Goal: Communication & Community: Answer question/provide support

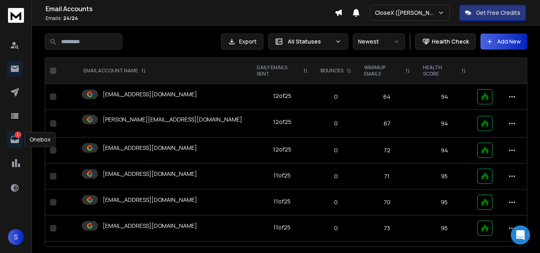
click at [14, 136] on icon at bounding box center [14, 139] width 8 height 7
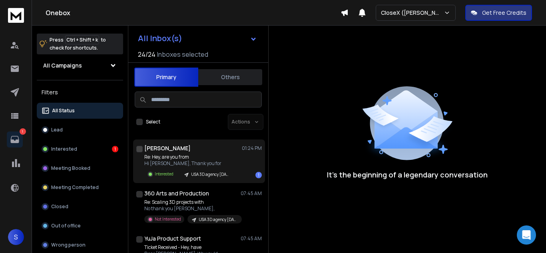
click at [215, 152] on div "[PERSON_NAME] 01:24 PM Re: Hey, are you from Hi [PERSON_NAME], Thank you for In…" at bounding box center [203, 161] width 118 height 34
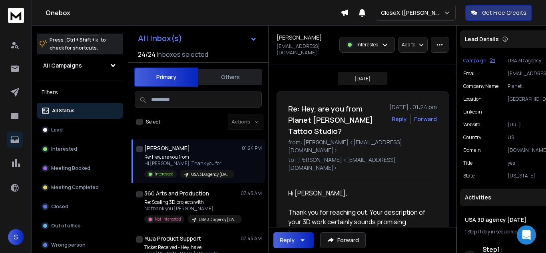
click at [487, 61] on p "Campaign" at bounding box center [475, 61] width 23 height 6
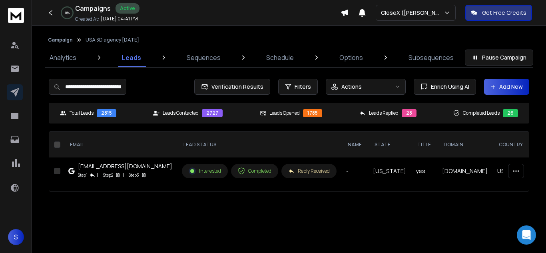
click at [349, 166] on td "-" at bounding box center [355, 171] width 27 height 27
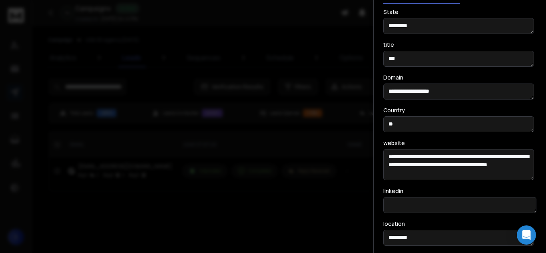
drag, startPoint x: 437, startPoint y: 175, endPoint x: 365, endPoint y: 133, distance: 83.5
click at [365, 133] on body "**********" at bounding box center [273, 126] width 546 height 253
click at [208, 167] on div at bounding box center [273, 126] width 546 height 253
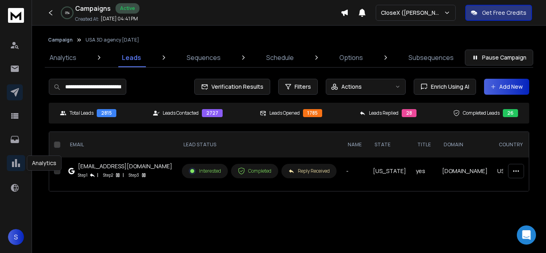
click at [11, 165] on icon at bounding box center [16, 163] width 12 height 12
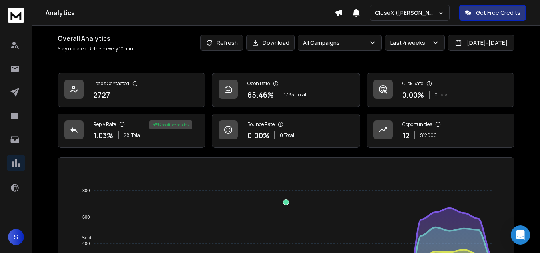
click at [130, 134] on div "28 Total" at bounding box center [133, 135] width 18 height 6
drag, startPoint x: 27, startPoint y: 141, endPoint x: 22, endPoint y: 141, distance: 5.2
click at [27, 141] on div "S" at bounding box center [16, 126] width 32 height 253
click at [20, 140] on link at bounding box center [15, 140] width 16 height 16
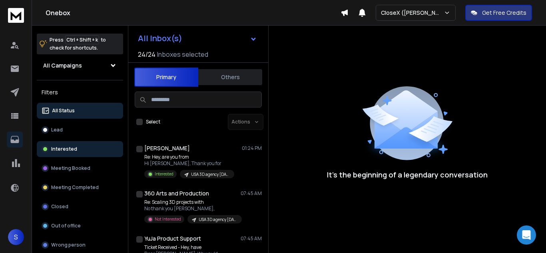
click at [77, 146] on button "Interested" at bounding box center [80, 149] width 86 height 16
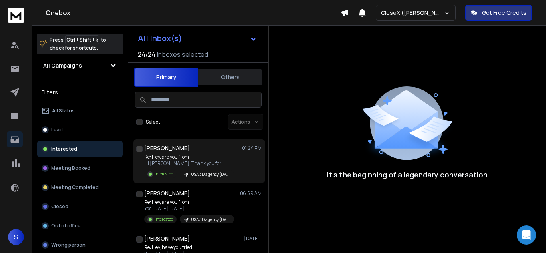
click at [182, 156] on p "Re: Hey, are you from" at bounding box center [189, 157] width 90 height 6
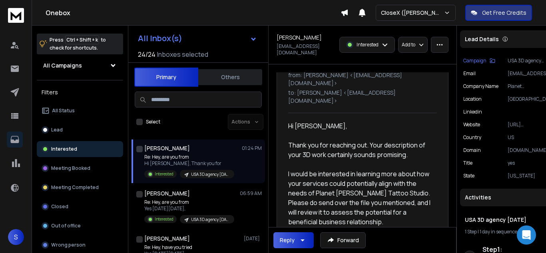
scroll to position [80, 0]
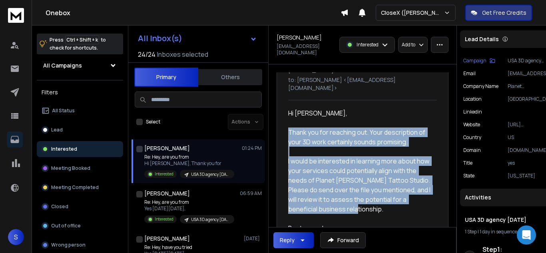
drag, startPoint x: 396, startPoint y: 165, endPoint x: 286, endPoint y: 99, distance: 128.8
copy div "Thank you for reaching out. Your description of your 3D work certainly sounds p…"
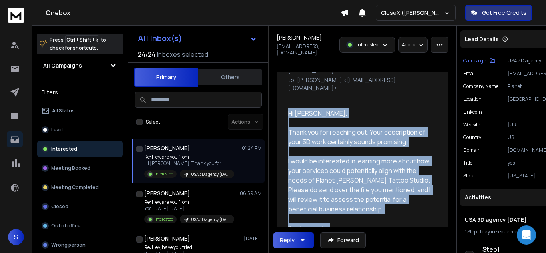
drag, startPoint x: 307, startPoint y: 156, endPoint x: 288, endPoint y: 84, distance: 75.3
copy div "Hi [PERSON_NAME], Thank you for reaching out. Your description of your 3D work …"
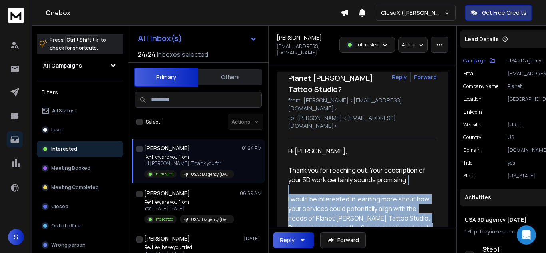
scroll to position [40, 0]
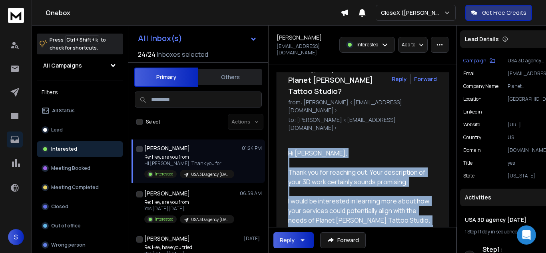
drag, startPoint x: 308, startPoint y: 195, endPoint x: 288, endPoint y: 123, distance: 75.1
copy div "Hi [PERSON_NAME], Thank you for reaching out. Your description of your 3D work …"
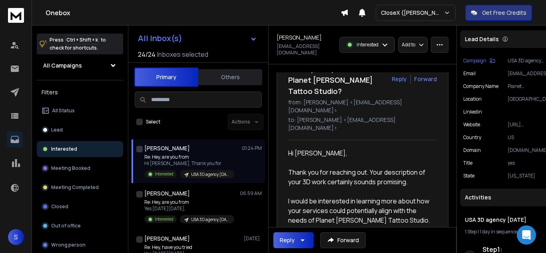
scroll to position [0, 0]
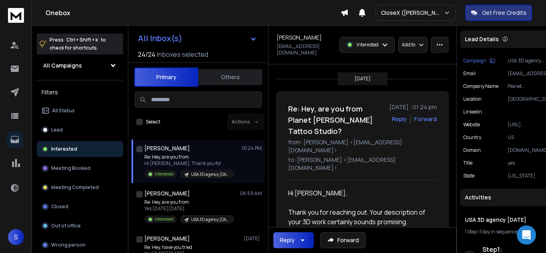
click at [487, 60] on p "Campaign" at bounding box center [475, 61] width 23 height 6
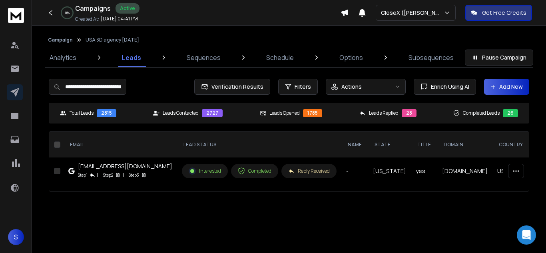
click at [350, 174] on td "-" at bounding box center [355, 171] width 27 height 27
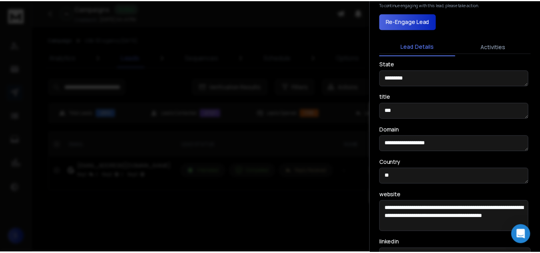
scroll to position [80, 0]
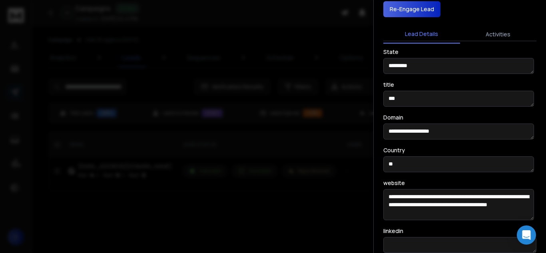
click at [185, 43] on div at bounding box center [273, 126] width 546 height 253
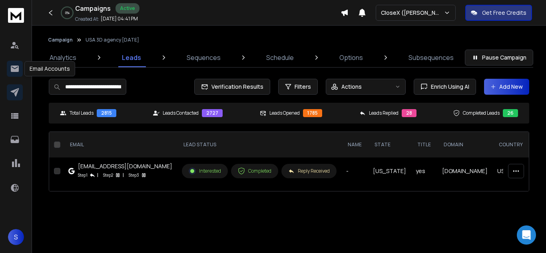
click at [16, 65] on icon at bounding box center [15, 69] width 10 height 10
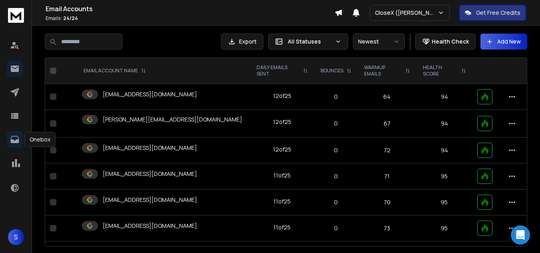
click at [13, 140] on icon at bounding box center [14, 139] width 8 height 7
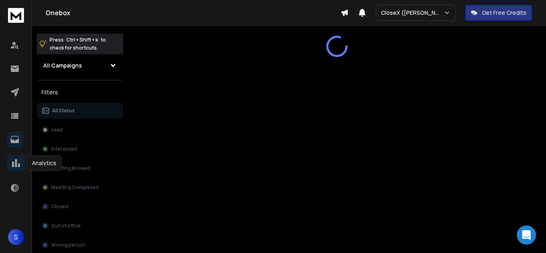
click at [13, 159] on icon at bounding box center [16, 163] width 12 height 12
